Goal: Information Seeking & Learning: Check status

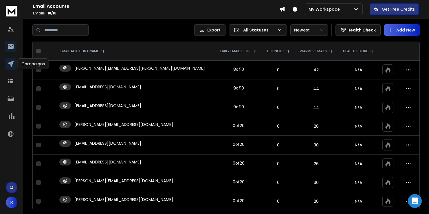
click at [11, 65] on icon at bounding box center [11, 64] width 6 height 6
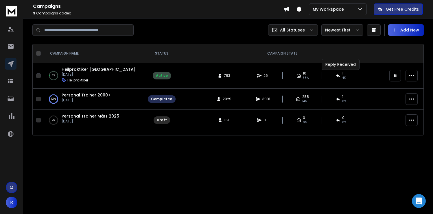
click at [343, 78] on span "4 %" at bounding box center [344, 78] width 4 height 5
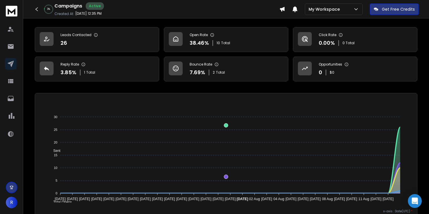
scroll to position [50, 0]
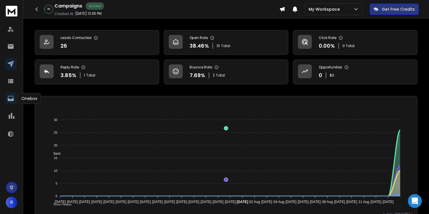
click at [13, 96] on icon at bounding box center [11, 98] width 6 height 5
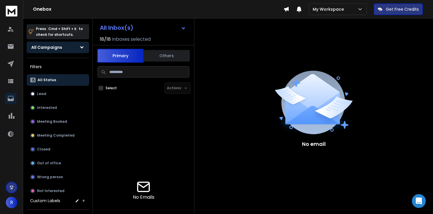
click at [48, 46] on h1 "All Campaigns" at bounding box center [46, 48] width 31 height 6
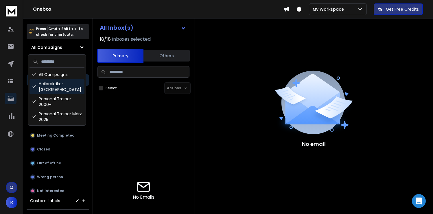
click at [47, 86] on div "Heilpraktiker [GEOGRAPHIC_DATA]" at bounding box center [57, 86] width 55 height 15
click at [49, 84] on div "Heilpraktiker [GEOGRAPHIC_DATA]" at bounding box center [57, 86] width 55 height 15
click at [221, 43] on div "No email" at bounding box center [313, 110] width 239 height 182
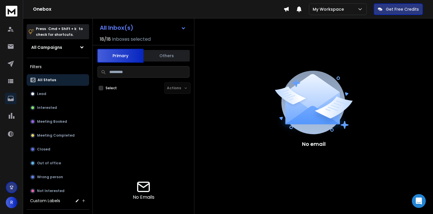
scroll to position [37, 0]
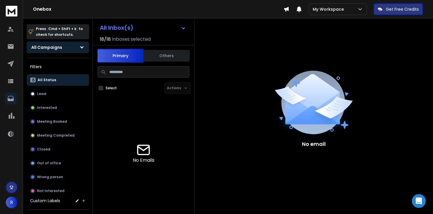
click at [41, 46] on h1 "All Campaigns" at bounding box center [46, 48] width 31 height 6
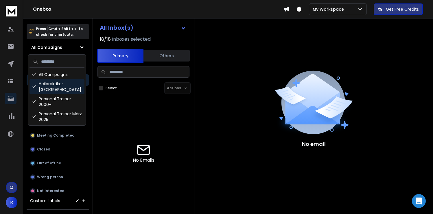
click at [34, 86] on polyline at bounding box center [33, 87] width 3 height 2
click at [34, 87] on span at bounding box center [34, 87] width 4 height 4
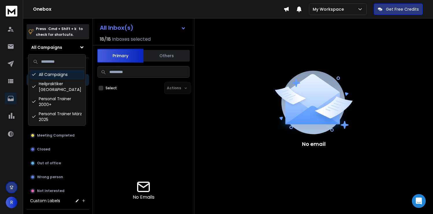
click at [34, 71] on div "All Campaigns" at bounding box center [57, 74] width 55 height 9
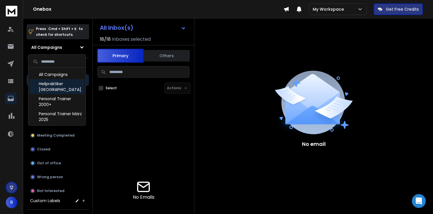
click at [35, 88] on span at bounding box center [34, 87] width 4 height 4
click at [235, 46] on div "No email" at bounding box center [313, 110] width 239 height 182
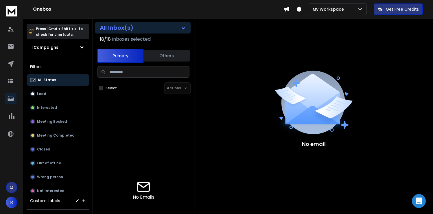
click at [184, 27] on icon at bounding box center [183, 28] width 5 height 5
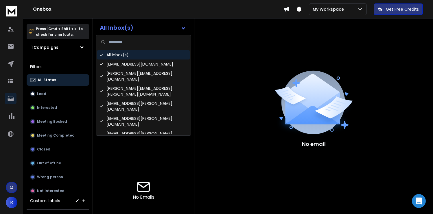
click at [102, 56] on icon at bounding box center [101, 55] width 5 height 5
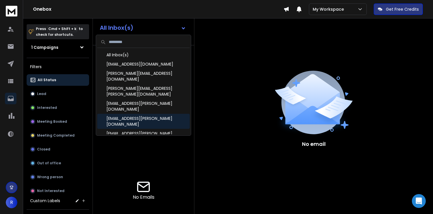
scroll to position [102, 0]
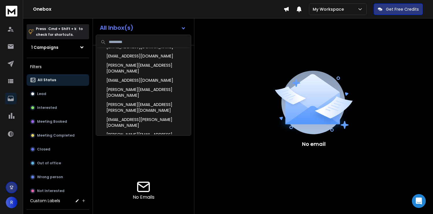
click at [103, 160] on span at bounding box center [102, 162] width 4 height 4
click at [103, 172] on span at bounding box center [102, 174] width 4 height 4
click at [102, 179] on div "[EMAIL_ADDRESS][DOMAIN_NAME]" at bounding box center [143, 183] width 93 height 9
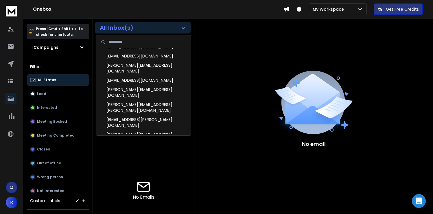
click at [184, 30] on icon at bounding box center [183, 28] width 5 height 5
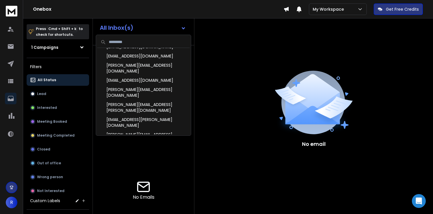
click at [210, 113] on div "No email" at bounding box center [313, 110] width 239 height 182
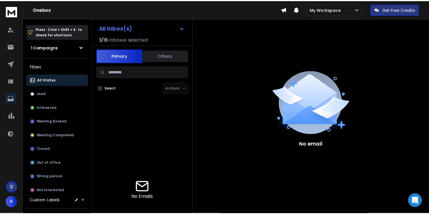
scroll to position [37, 0]
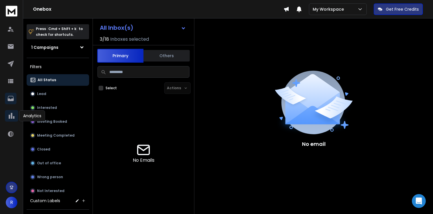
click at [12, 115] on icon at bounding box center [12, 116] width 6 height 6
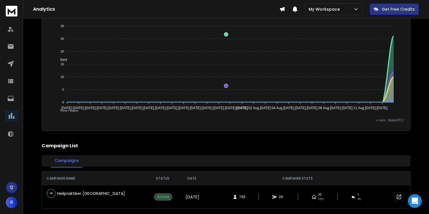
scroll to position [113, 0]
click at [312, 196] on icon at bounding box center [313, 196] width 3 height 3
click at [318, 193] on span "10" at bounding box center [319, 194] width 3 height 5
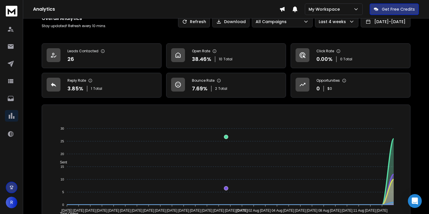
scroll to position [0, 0]
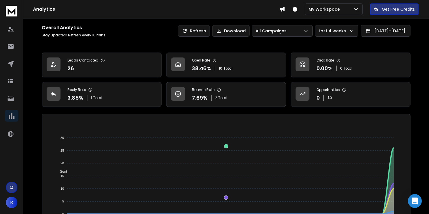
click at [207, 66] on p "38.46 %" at bounding box center [201, 69] width 19 height 8
click at [227, 68] on span "Total" at bounding box center [227, 68] width 9 height 5
click at [216, 60] on icon at bounding box center [214, 60] width 4 height 4
click at [228, 70] on span "Total" at bounding box center [227, 68] width 9 height 5
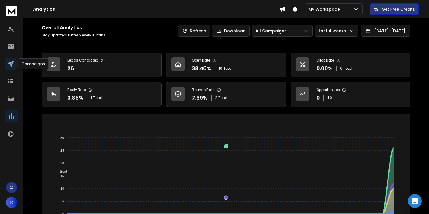
click at [10, 64] on icon at bounding box center [11, 64] width 6 height 6
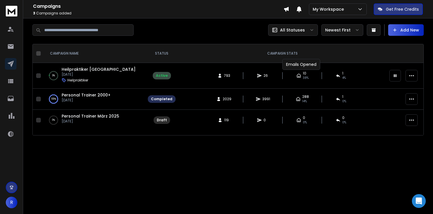
click at [303, 73] on span "10" at bounding box center [304, 73] width 3 height 5
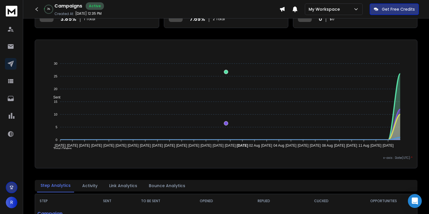
scroll to position [147, 0]
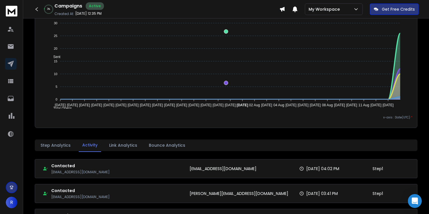
click at [92, 147] on button "Activity" at bounding box center [90, 145] width 22 height 13
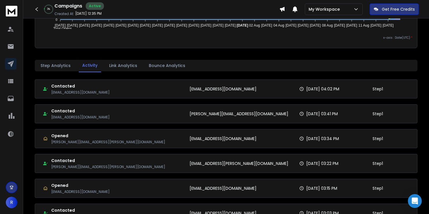
scroll to position [228, 0]
